Goal: Navigation & Orientation: Find specific page/section

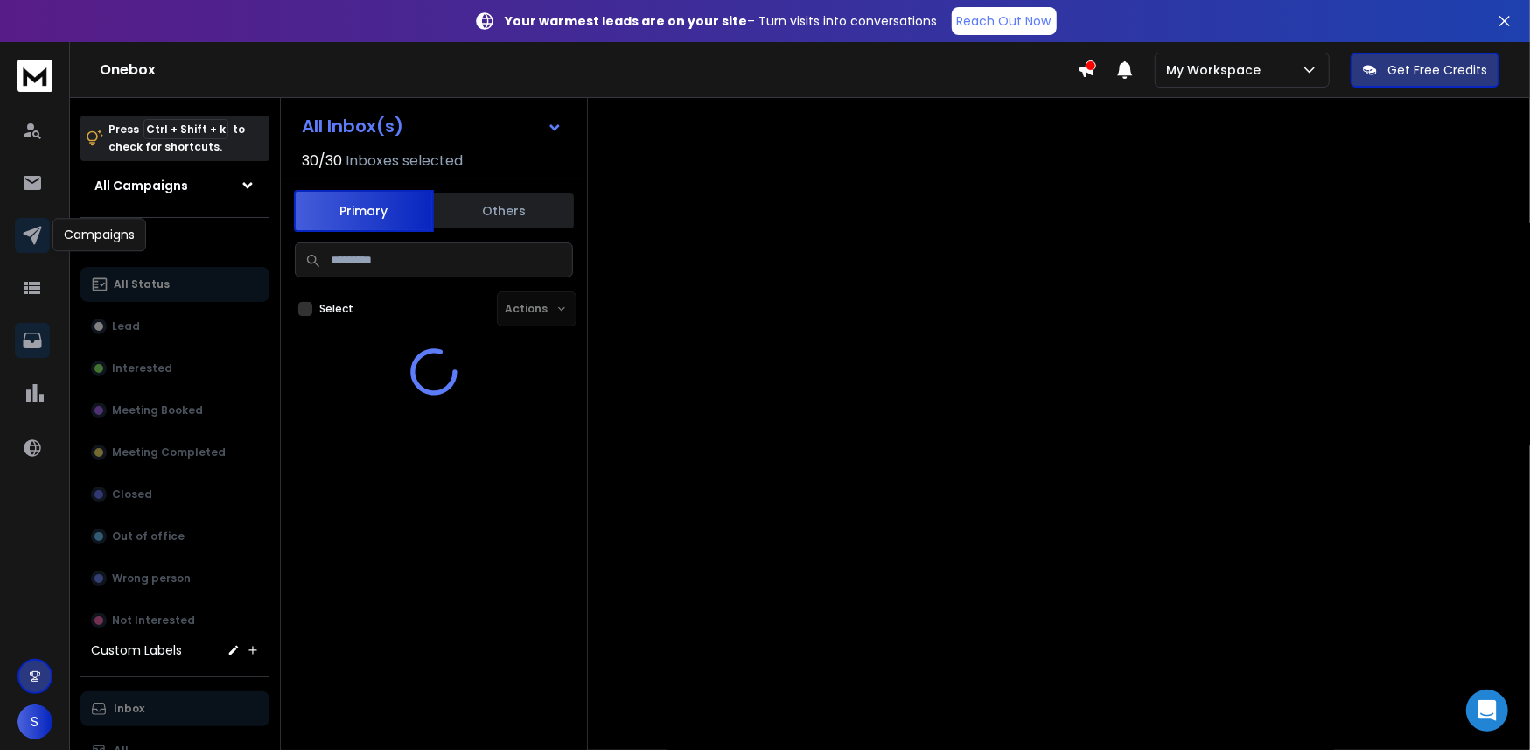
click at [22, 232] on icon at bounding box center [32, 235] width 21 height 21
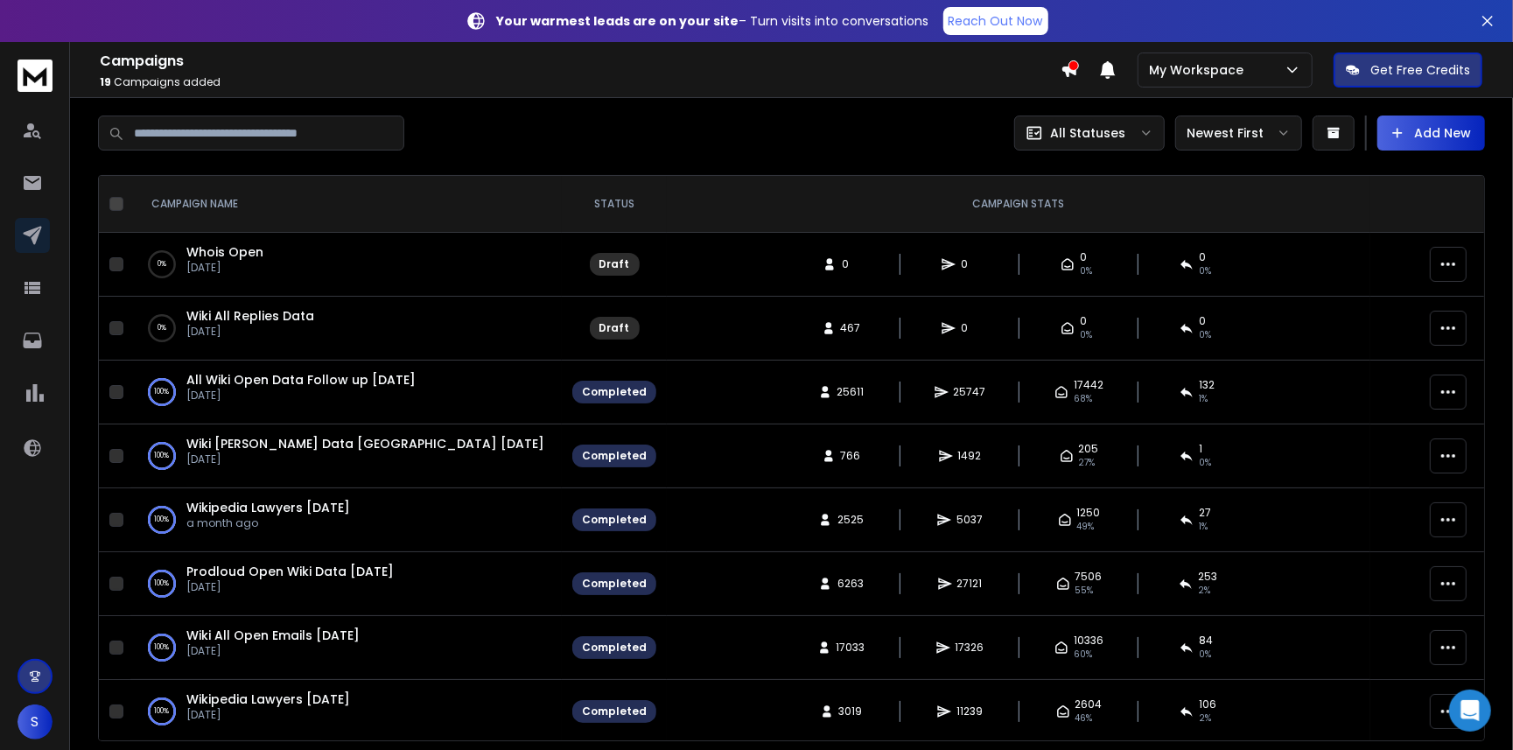
click at [334, 375] on span "All Wiki Open Data Follow up [DATE]" at bounding box center [300, 380] width 229 height 18
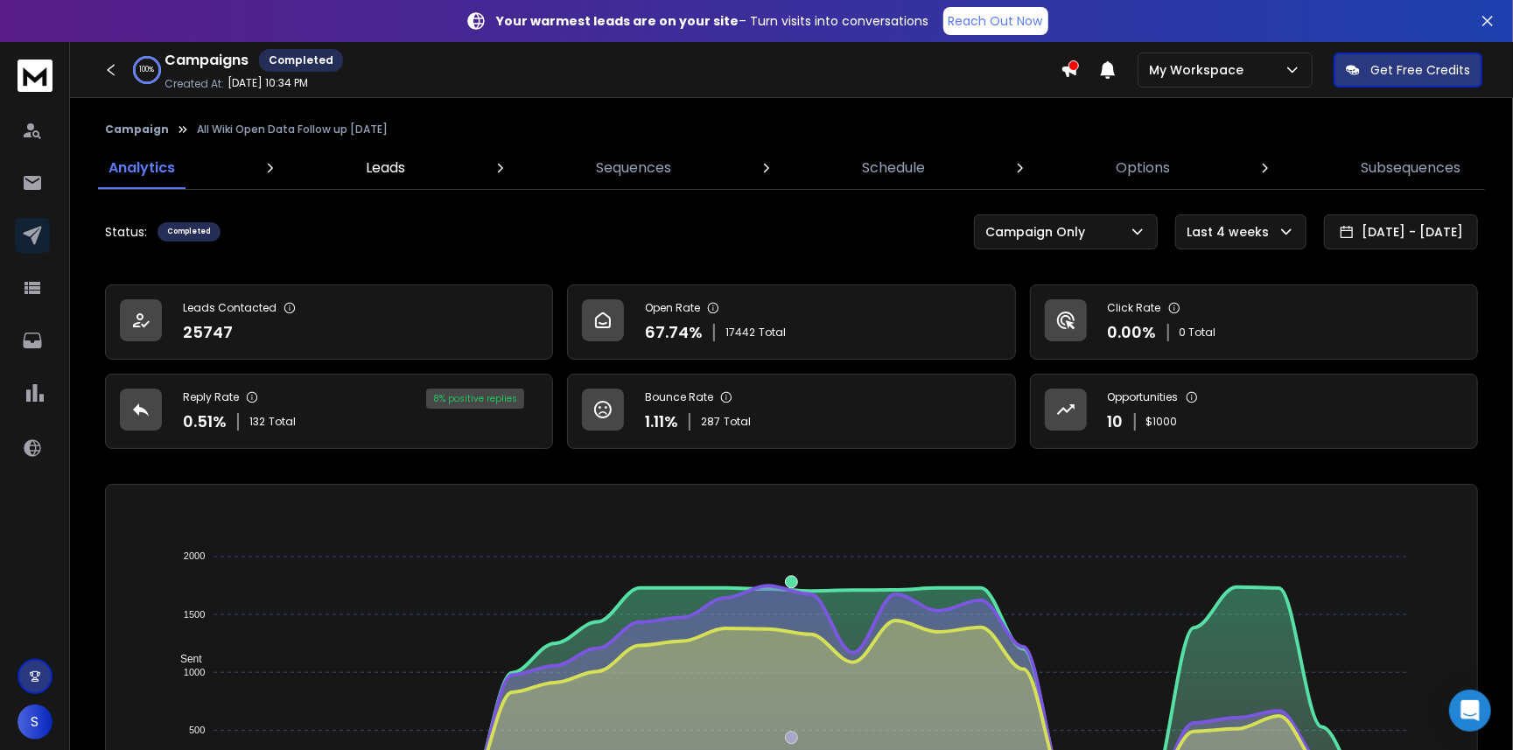
click at [373, 168] on p "Leads" at bounding box center [385, 168] width 39 height 21
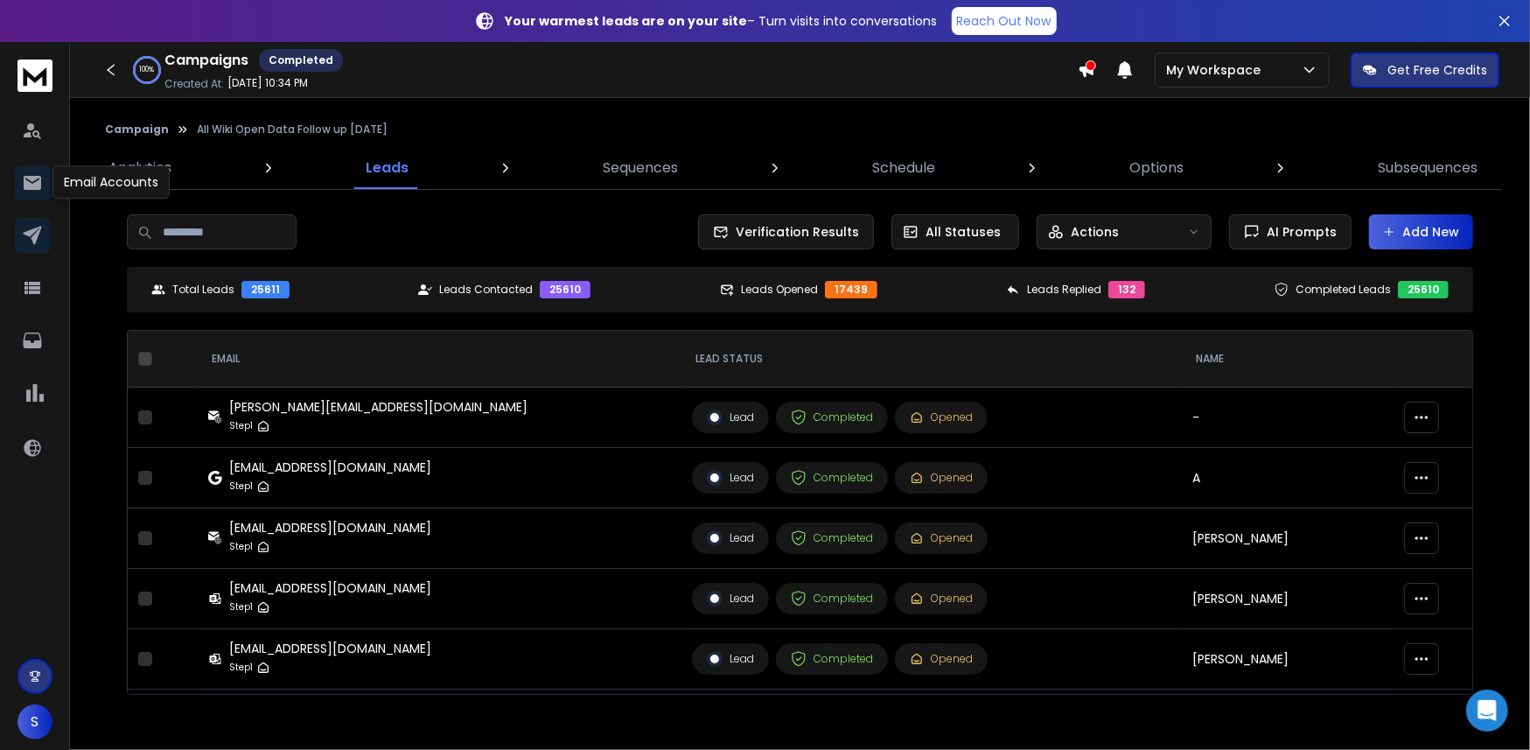
click at [32, 187] on icon at bounding box center [33, 183] width 18 height 14
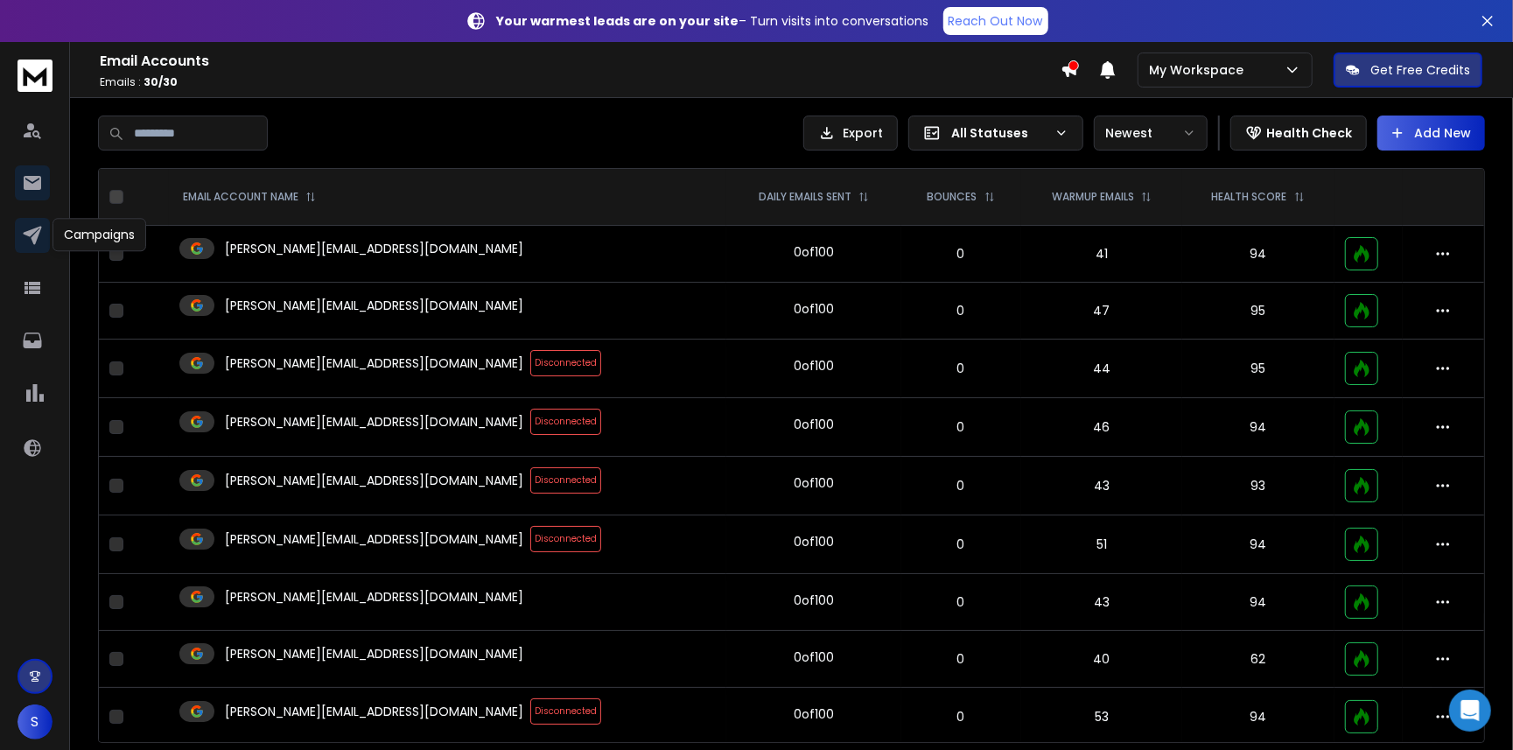
click at [32, 233] on icon at bounding box center [32, 235] width 18 height 18
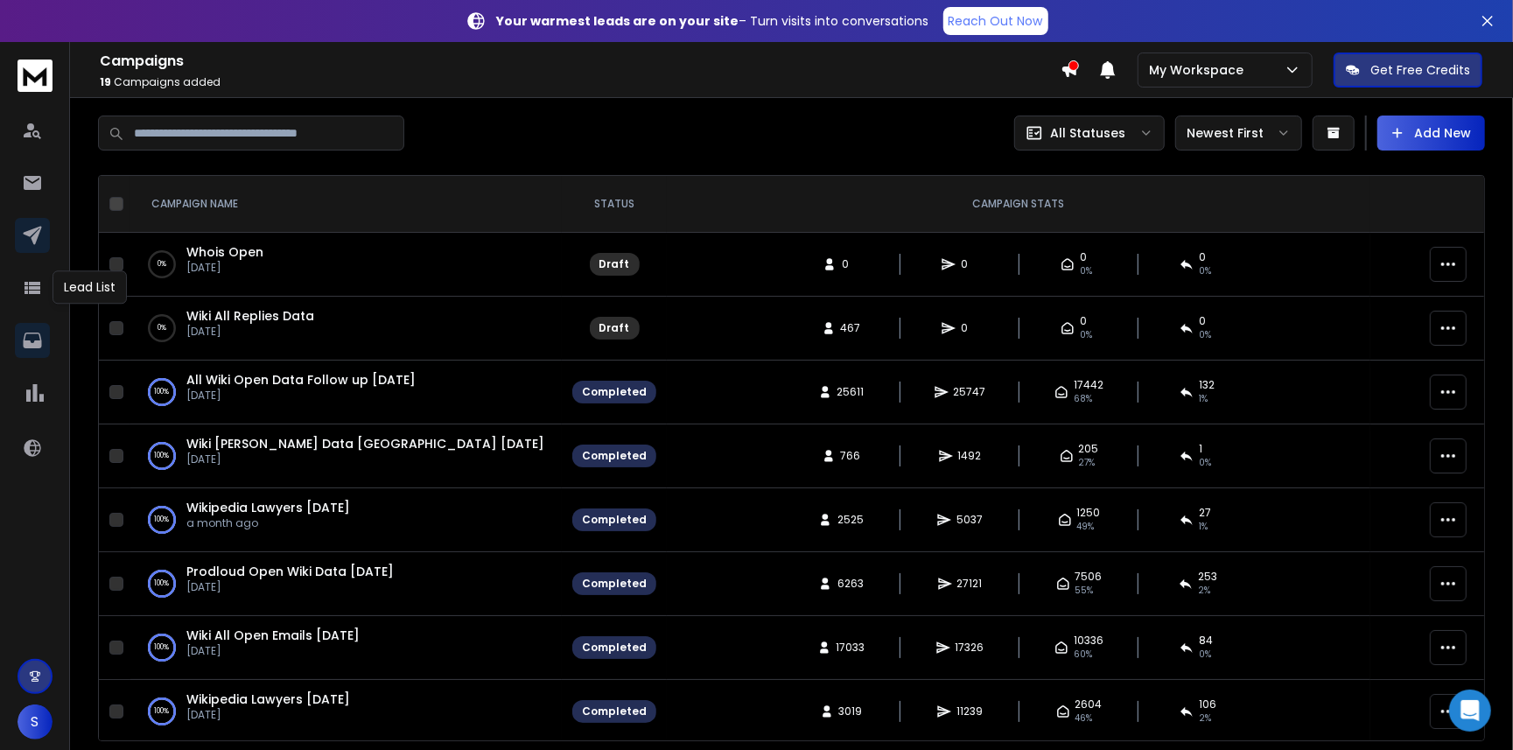
click at [32, 347] on icon at bounding box center [32, 341] width 18 height 16
